Goal: Navigation & Orientation: Find specific page/section

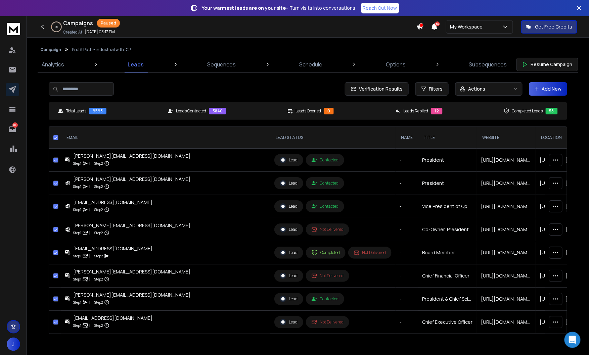
scroll to position [990, 0]
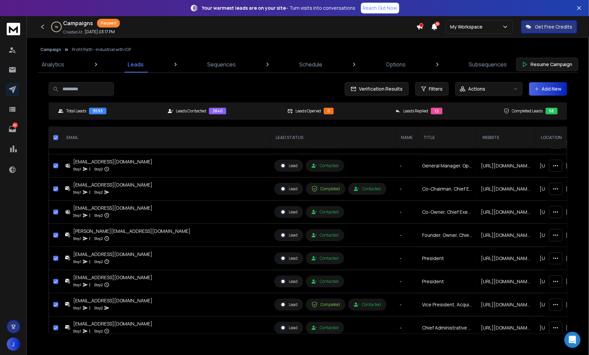
click at [10, 219] on div "82 J" at bounding box center [13, 187] width 27 height 342
click at [15, 223] on div "82 J" at bounding box center [13, 187] width 27 height 342
